Goal: Task Accomplishment & Management: Manage account settings

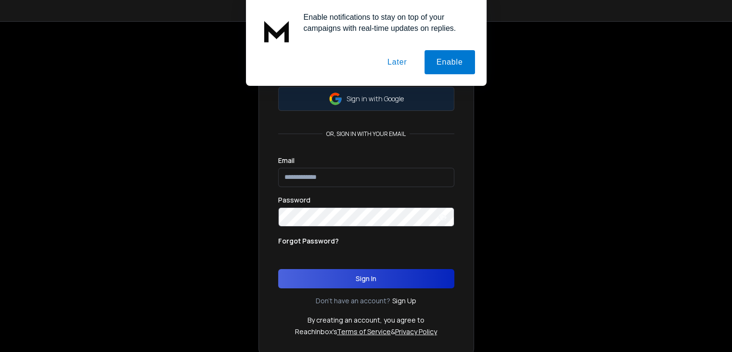
click at [355, 94] on p "Sign in with Google" at bounding box center [375, 99] width 57 height 10
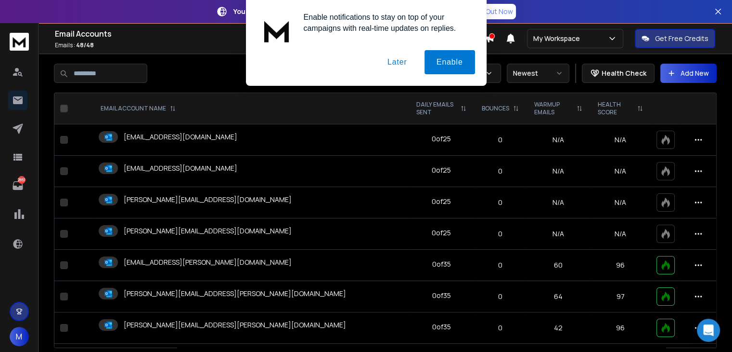
click at [397, 55] on button "Later" at bounding box center [397, 62] width 43 height 24
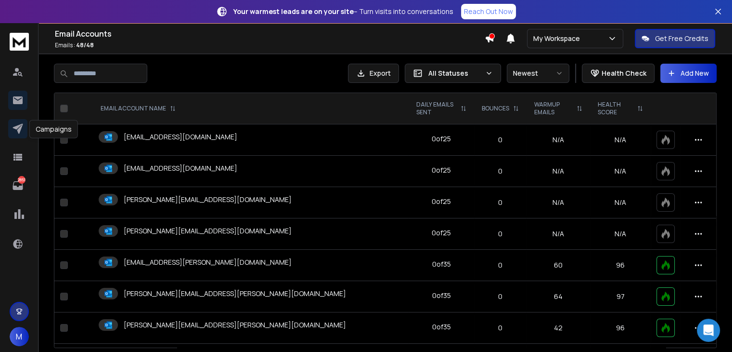
click at [17, 128] on icon at bounding box center [18, 128] width 10 height 10
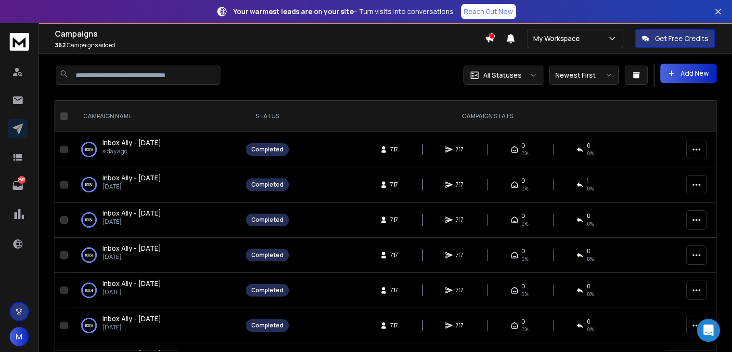
click at [718, 9] on icon at bounding box center [718, 11] width 9 height 9
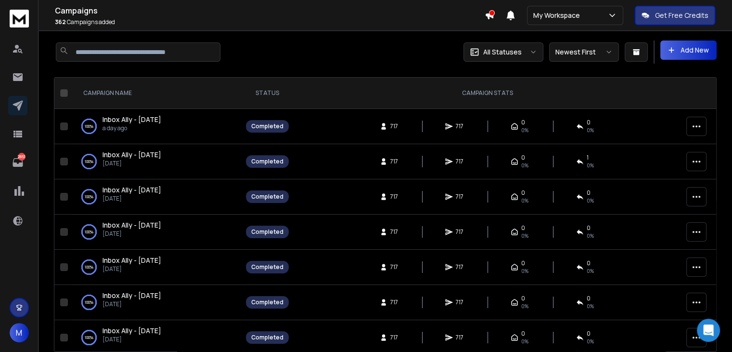
click at [693, 126] on icon "button" at bounding box center [697, 126] width 8 height 2
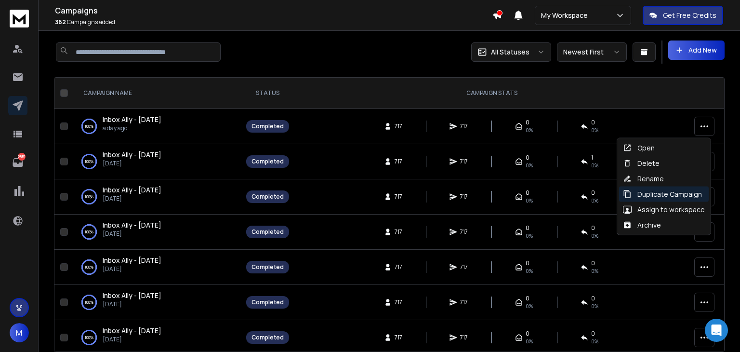
click at [665, 192] on div "Duplicate Campaign" at bounding box center [662, 194] width 79 height 10
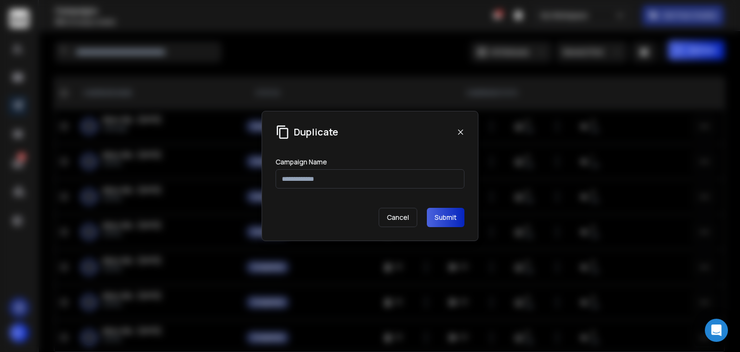
click at [404, 179] on input "text" at bounding box center [369, 178] width 189 height 19
type input "**********"
click at [427, 208] on button "Submit" at bounding box center [446, 217] width 38 height 19
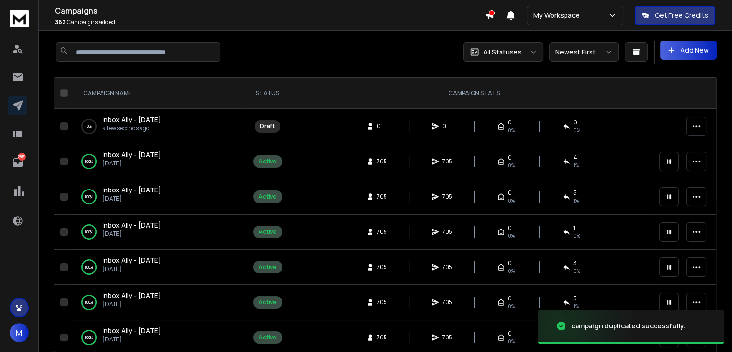
click at [238, 129] on td "0 % Inbox Ally - [DATE] a few seconds ago" at bounding box center [156, 126] width 169 height 35
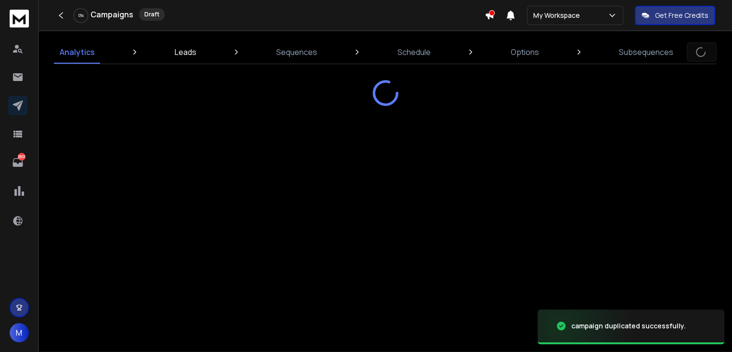
click at [180, 53] on p "Leads" at bounding box center [186, 52] width 22 height 12
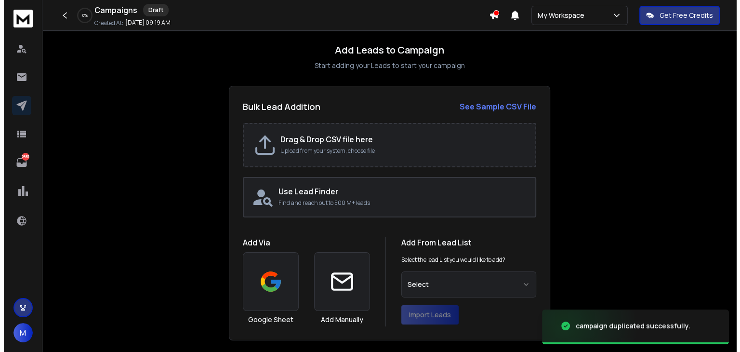
scroll to position [62, 0]
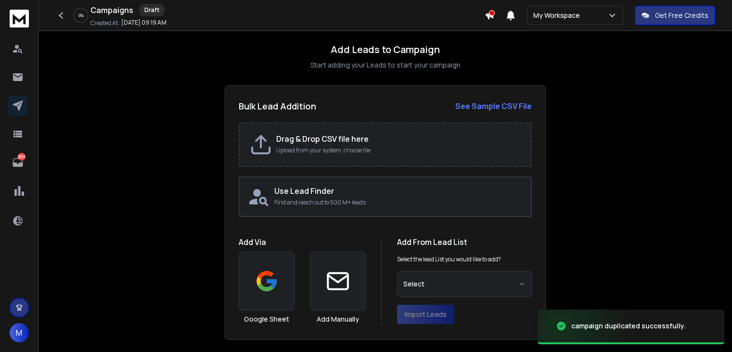
click at [441, 280] on button "Select" at bounding box center [464, 284] width 135 height 26
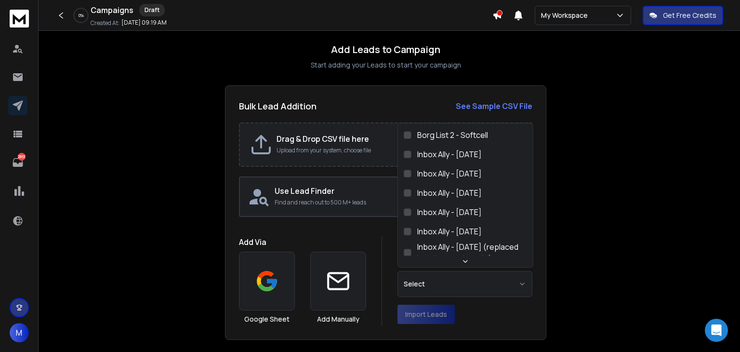
scroll to position [112, 0]
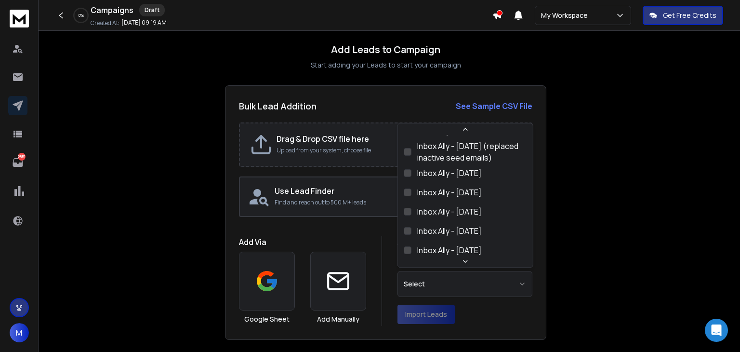
click at [445, 236] on div "Inbox Ally - [DATE]" at bounding box center [449, 231] width 65 height 12
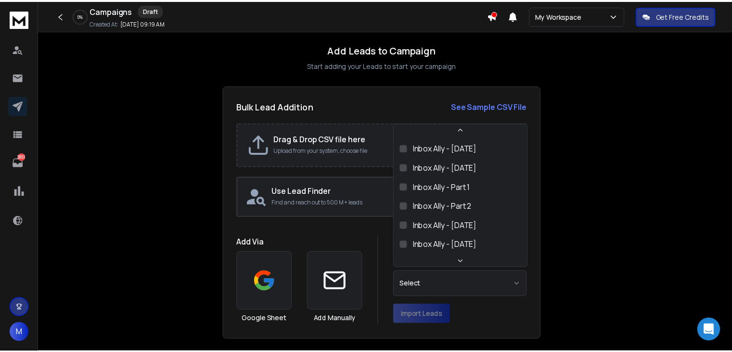
scroll to position [334, 0]
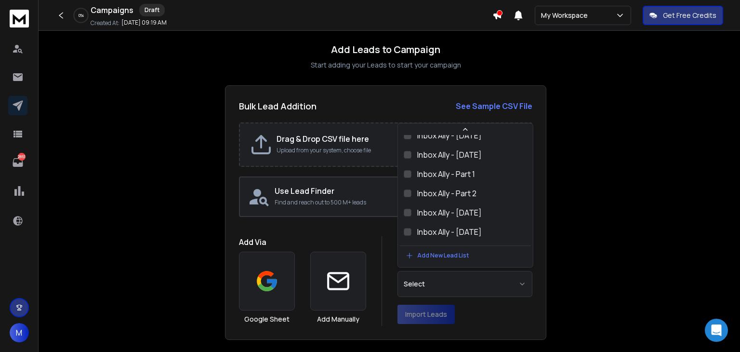
click at [445, 236] on div "Inbox Ally - [DATE]" at bounding box center [449, 232] width 65 height 12
click at [442, 311] on button "Import Leads" at bounding box center [425, 313] width 57 height 19
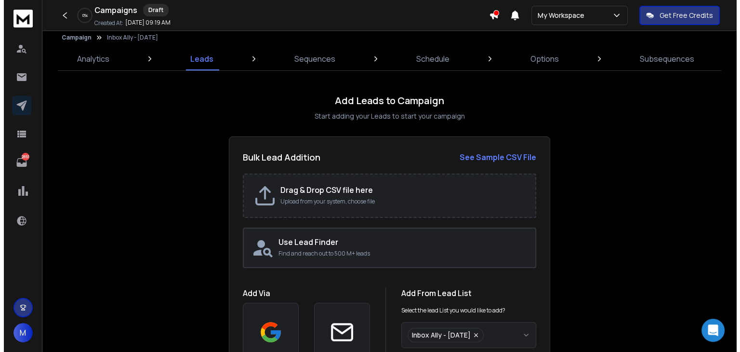
scroll to position [0, 0]
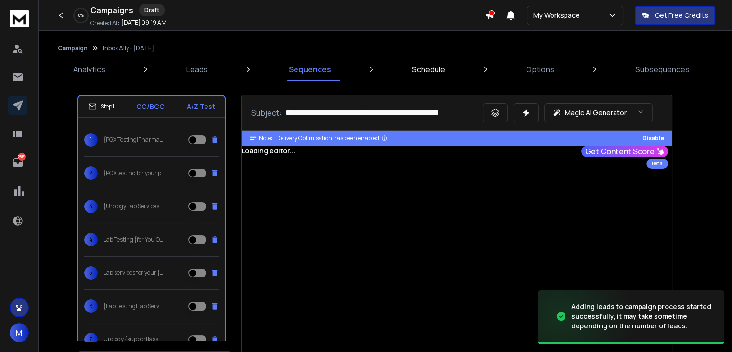
click at [424, 78] on link "Schedule" at bounding box center [428, 69] width 45 height 23
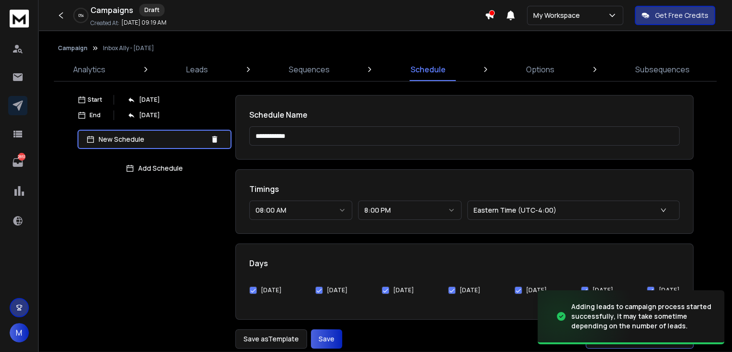
click at [142, 104] on div "Start [DATE]" at bounding box center [155, 100] width 154 height 10
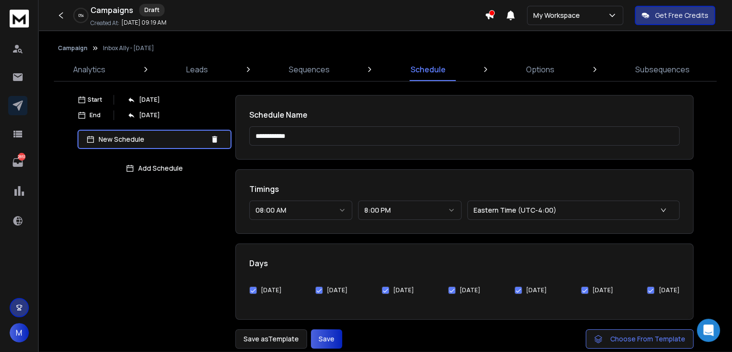
click at [147, 99] on p "[DATE]" at bounding box center [149, 100] width 21 height 8
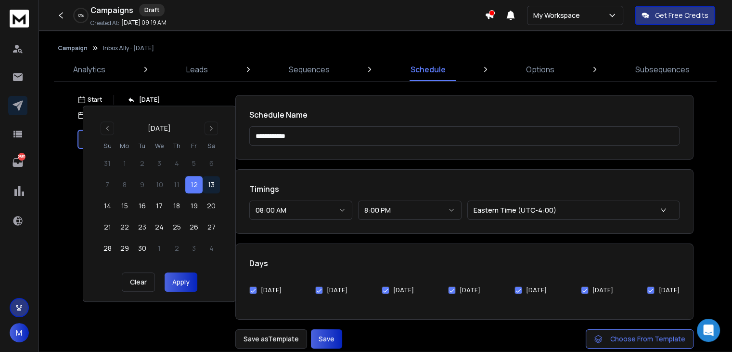
click at [211, 185] on button "13" at bounding box center [211, 184] width 17 height 17
click at [187, 275] on button "Apply" at bounding box center [181, 281] width 33 height 19
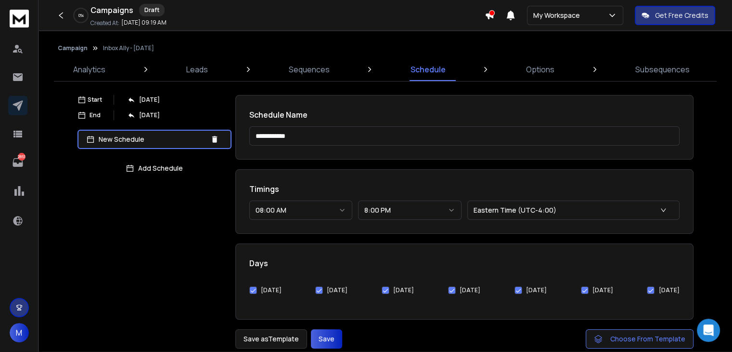
click at [327, 339] on button "Save" at bounding box center [326, 338] width 31 height 19
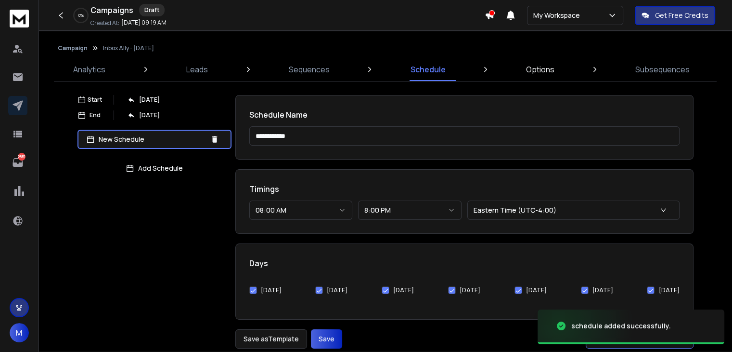
click at [535, 61] on link "Options" at bounding box center [541, 69] width 40 height 23
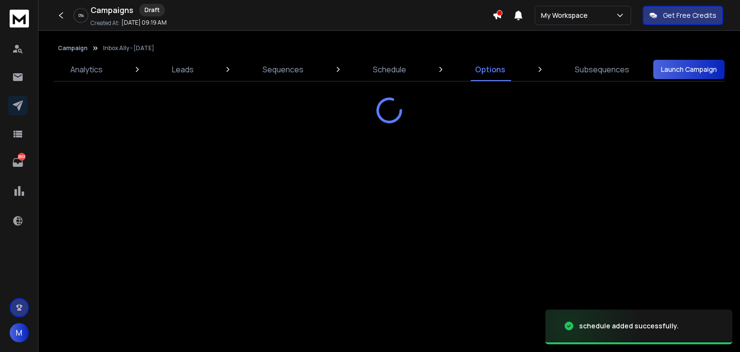
select select "*"
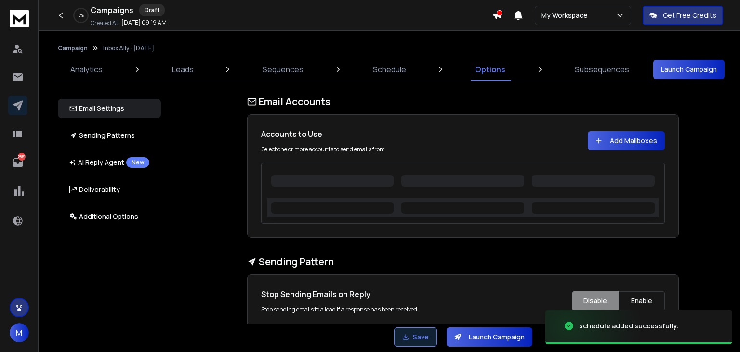
click at [416, 336] on button "Save" at bounding box center [415, 336] width 43 height 19
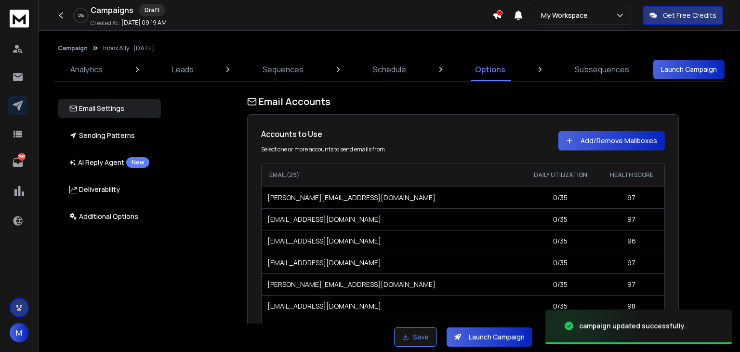
click at [692, 65] on button "Launch Campaign" at bounding box center [688, 69] width 71 height 19
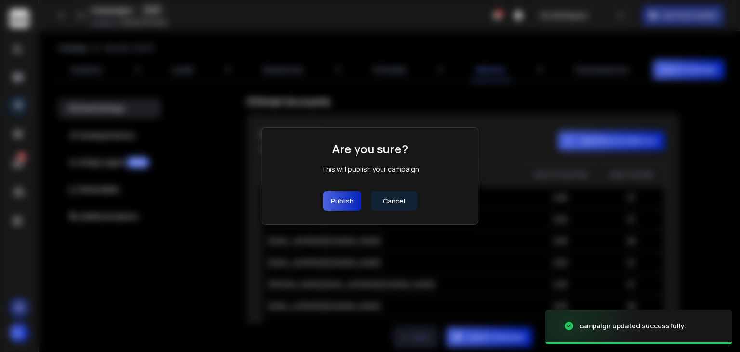
click at [336, 203] on button "Publish" at bounding box center [342, 200] width 38 height 19
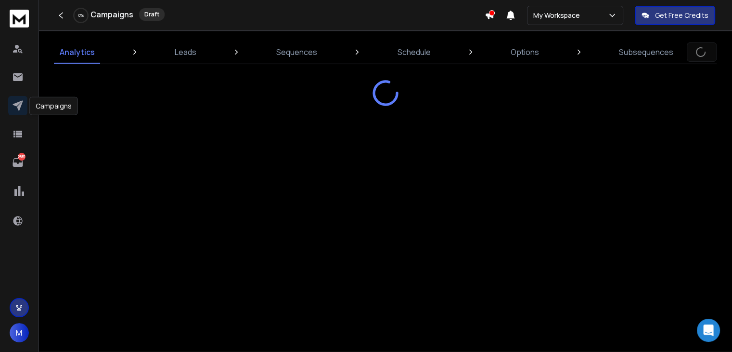
click at [17, 105] on icon at bounding box center [18, 105] width 10 height 10
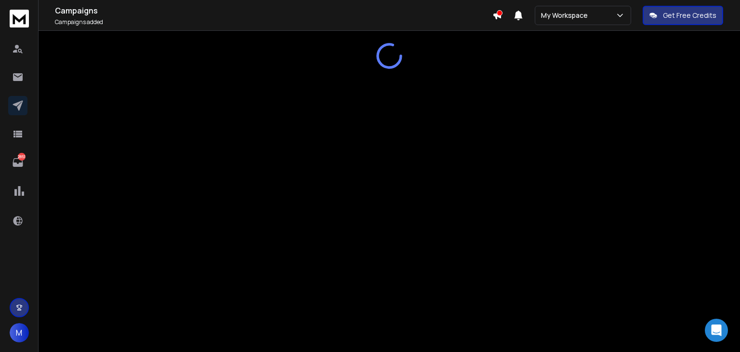
click at [292, 20] on p "Campaigns added" at bounding box center [273, 22] width 437 height 8
